Goal: Information Seeking & Learning: Check status

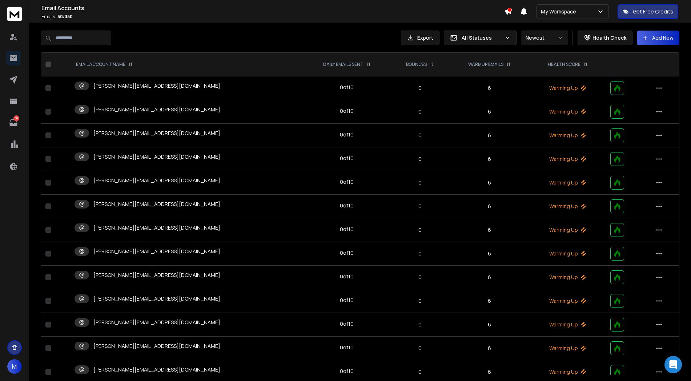
click at [498, 40] on p "All Statuses" at bounding box center [482, 37] width 40 height 7
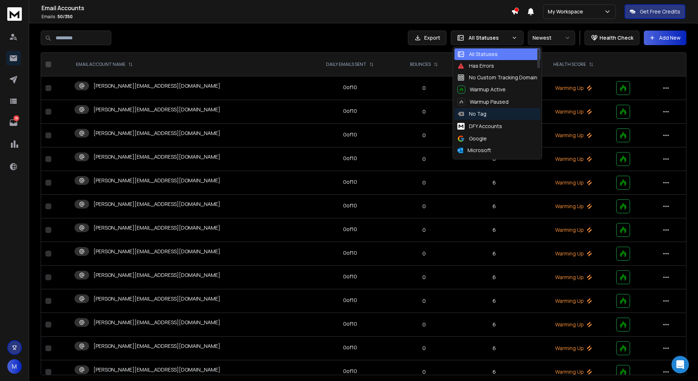
click at [483, 111] on div "No Tag" at bounding box center [471, 113] width 29 height 7
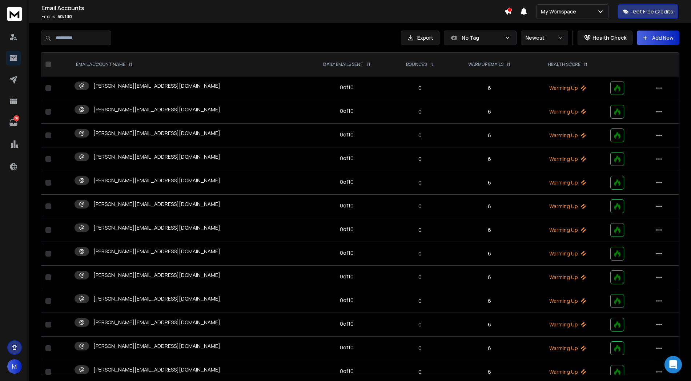
click at [490, 67] on th "WARMUP EMAILS" at bounding box center [489, 65] width 80 height 24
click at [506, 64] on icon at bounding box center [508, 64] width 4 height 4
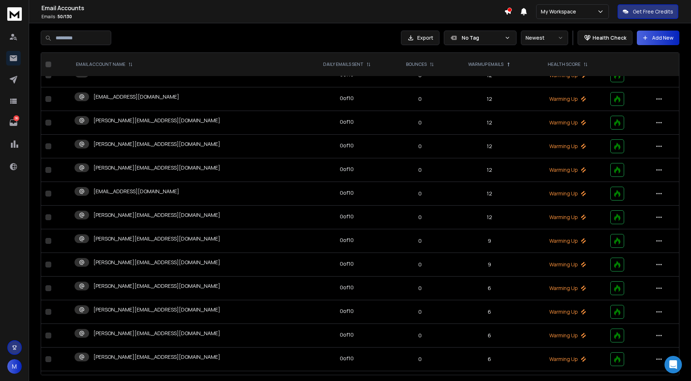
scroll to position [900, 0]
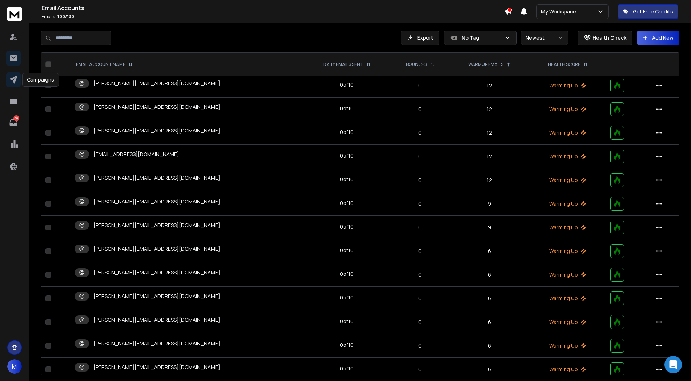
click at [14, 80] on icon at bounding box center [13, 80] width 8 height 8
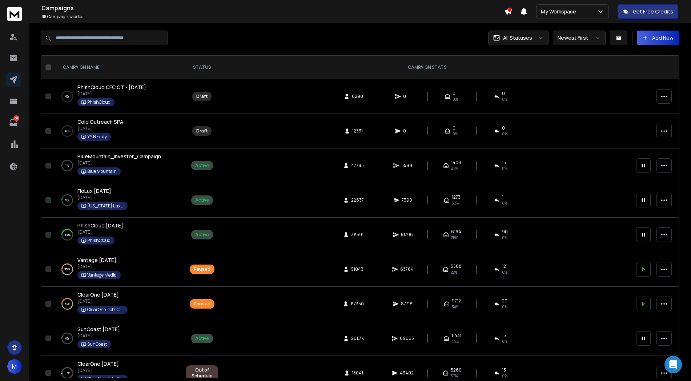
click at [111, 225] on span "PhishCloud [DATE]" at bounding box center [100, 225] width 46 height 7
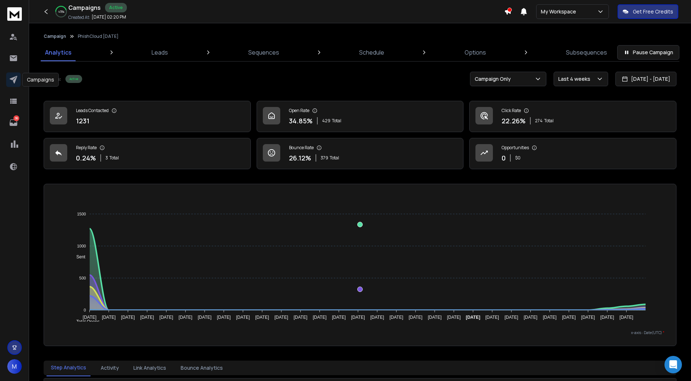
click at [13, 77] on icon at bounding box center [13, 79] width 9 height 9
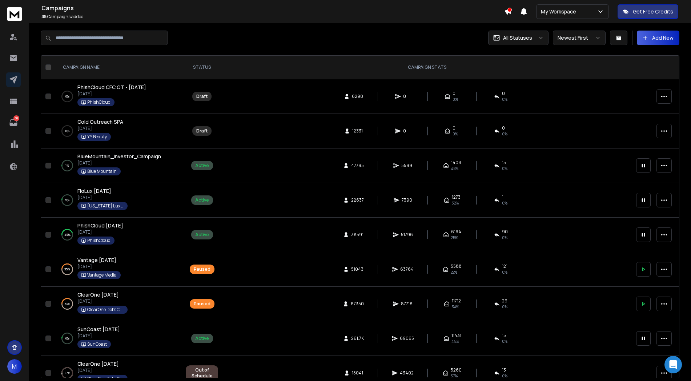
click at [105, 189] on span "FloLux [DATE]" at bounding box center [94, 190] width 34 height 7
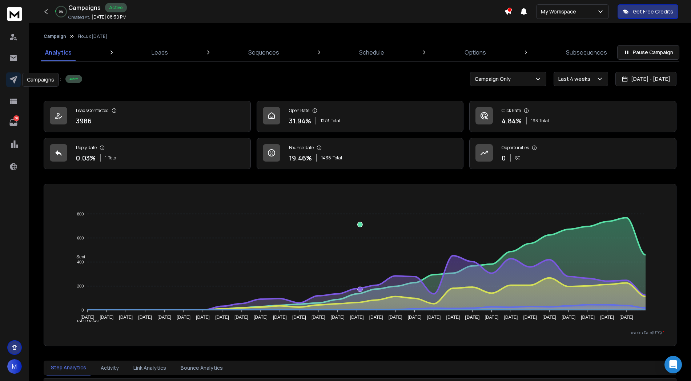
click at [12, 79] on icon at bounding box center [13, 80] width 8 height 8
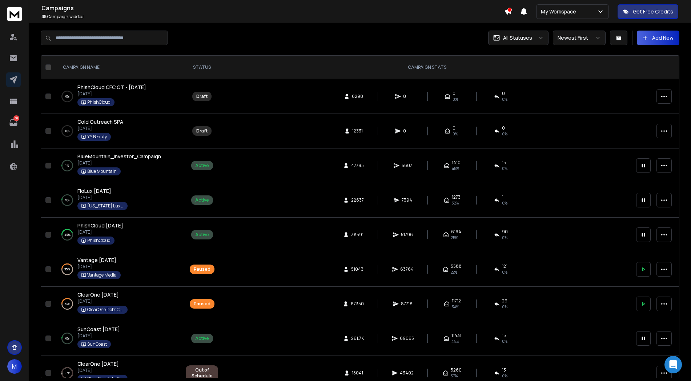
click at [124, 156] on span "BlueMountain_Investor_Campaign" at bounding box center [119, 156] width 84 height 7
